Goal: Navigation & Orientation: Find specific page/section

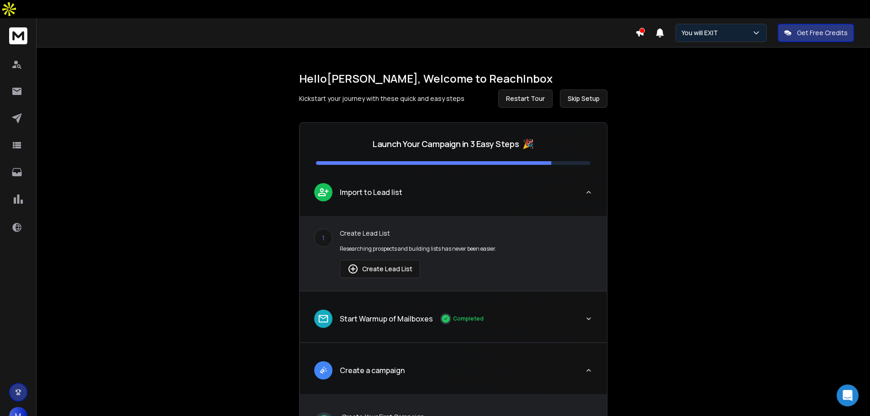
click at [748, 28] on div "You will EXIT" at bounding box center [720, 32] width 79 height 9
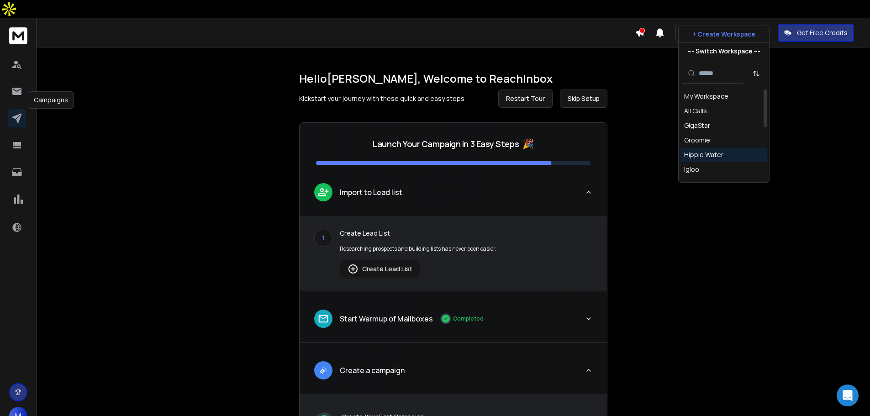
click at [24, 109] on link at bounding box center [17, 118] width 18 height 18
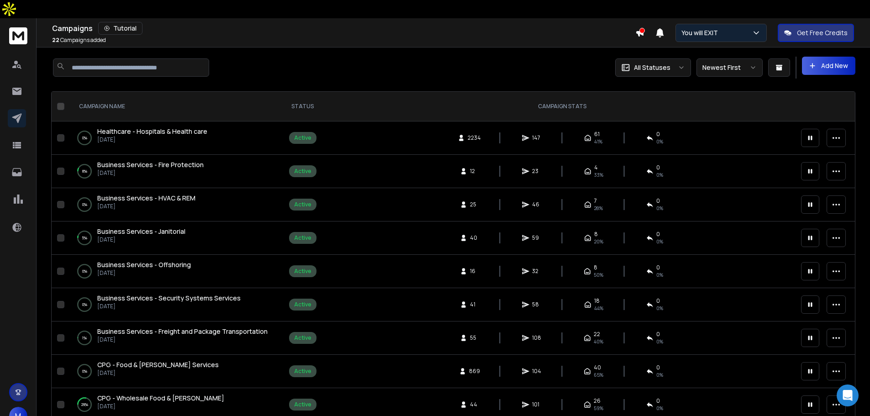
click at [715, 28] on p "You will EXIT" at bounding box center [701, 32] width 40 height 9
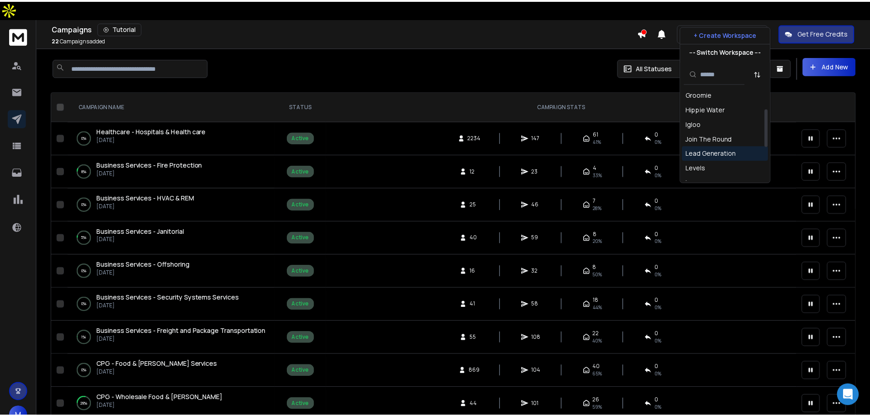
scroll to position [128, 0]
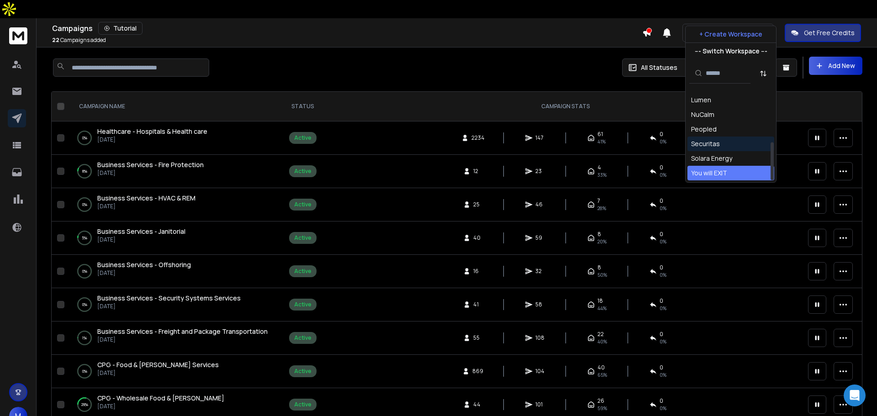
click at [726, 150] on div "Securitas" at bounding box center [730, 144] width 87 height 15
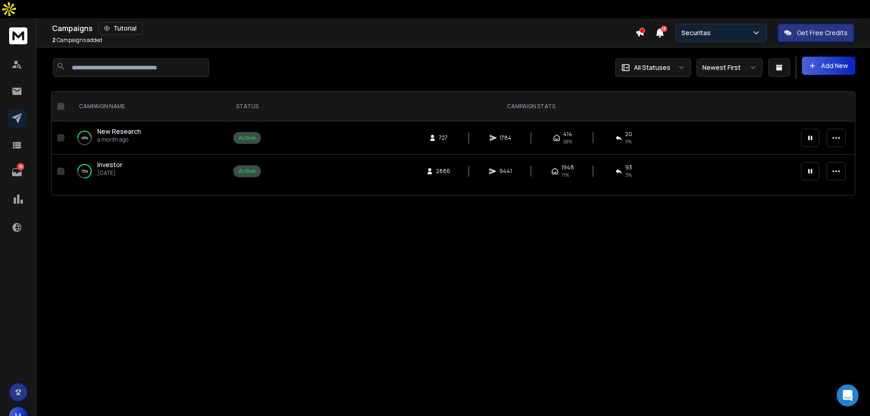
click at [727, 28] on div "Securitas" at bounding box center [720, 32] width 79 height 9
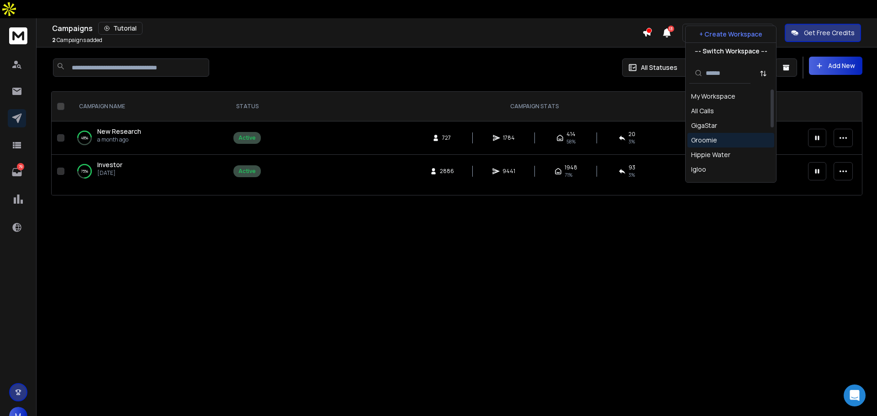
click at [724, 141] on div "Groomie" at bounding box center [730, 140] width 87 height 15
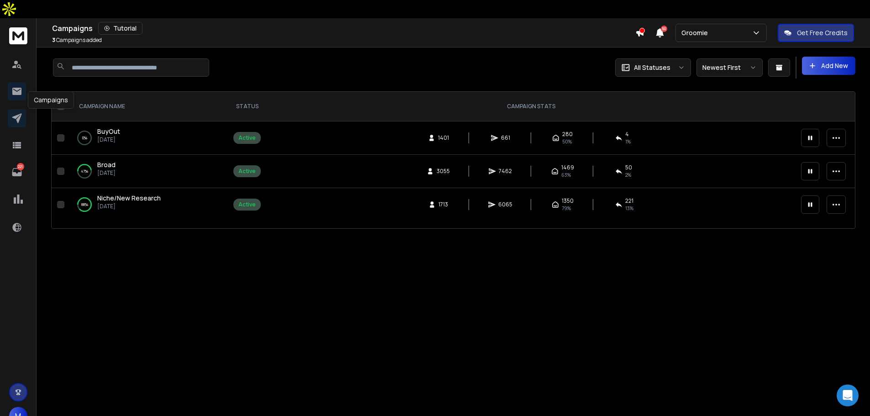
click at [16, 82] on link at bounding box center [17, 91] width 18 height 18
